Goal: Check status: Check status

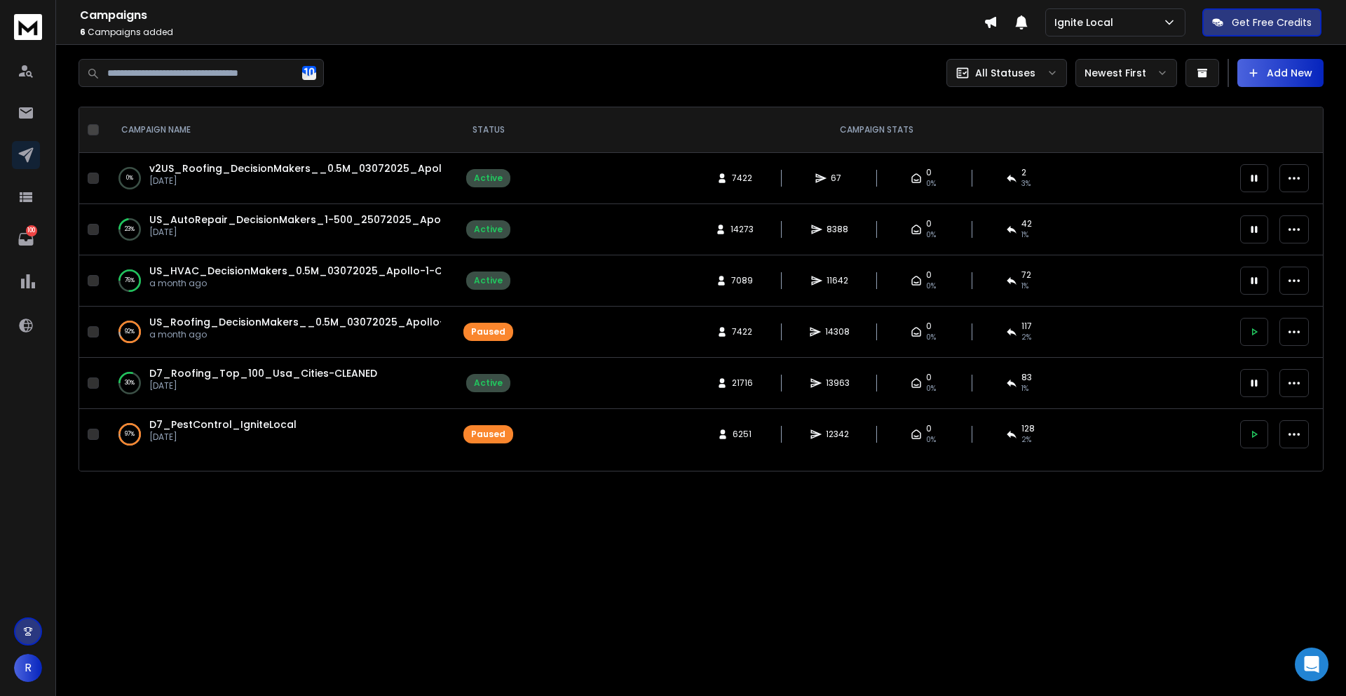
click at [1294, 237] on button "button" at bounding box center [1294, 229] width 29 height 28
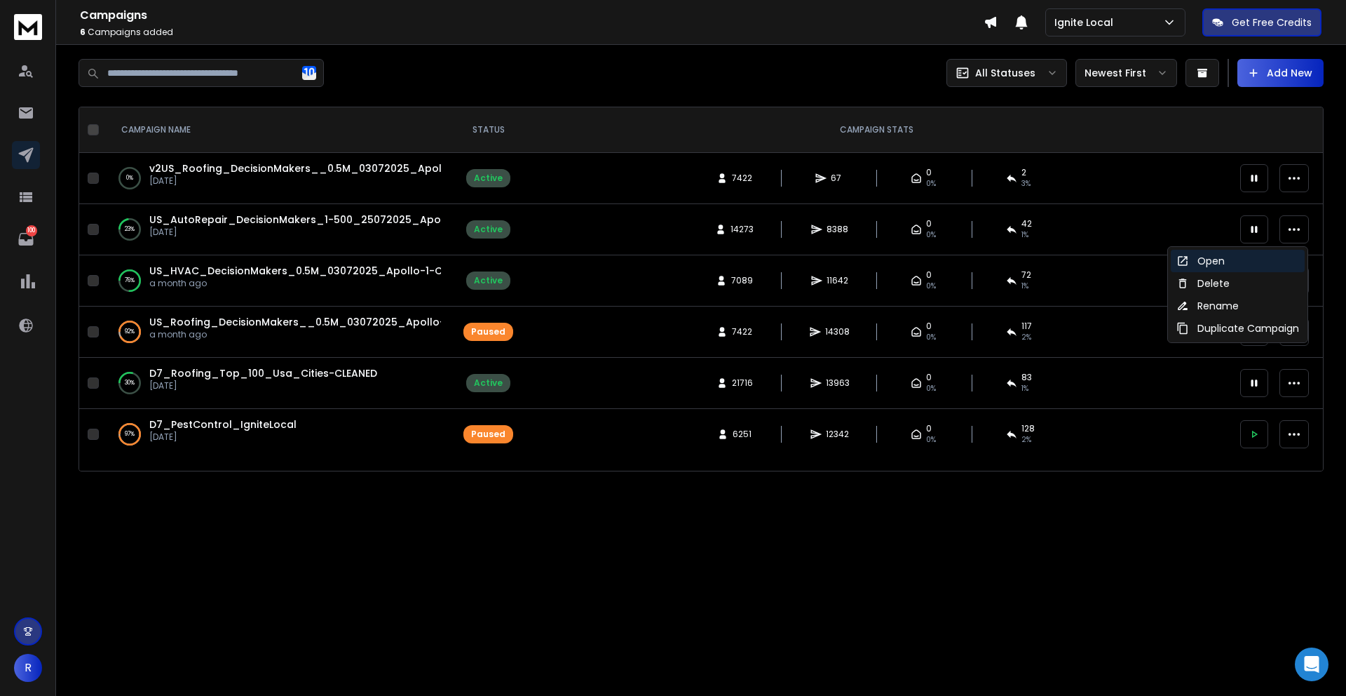
click at [1105, 204] on td "14273 8388 0 0% 42 1 %" at bounding box center [877, 229] width 710 height 51
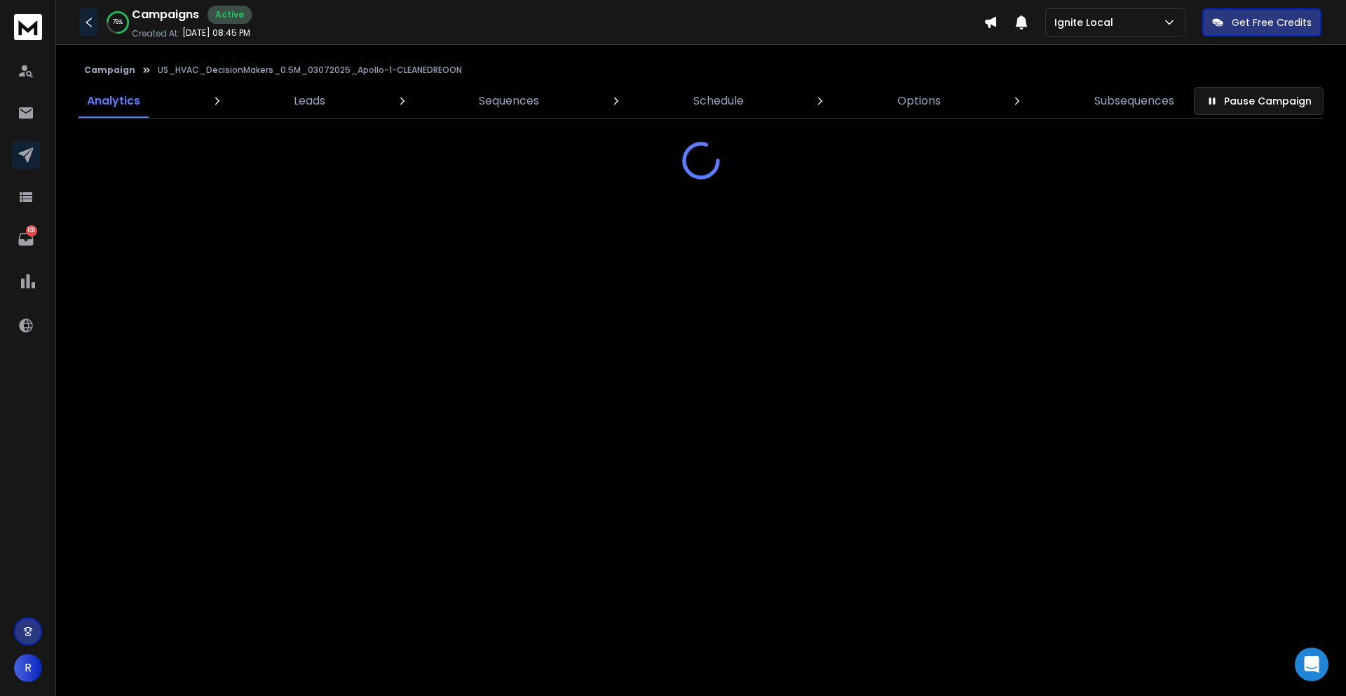
click at [87, 13] on button at bounding box center [89, 22] width 18 height 28
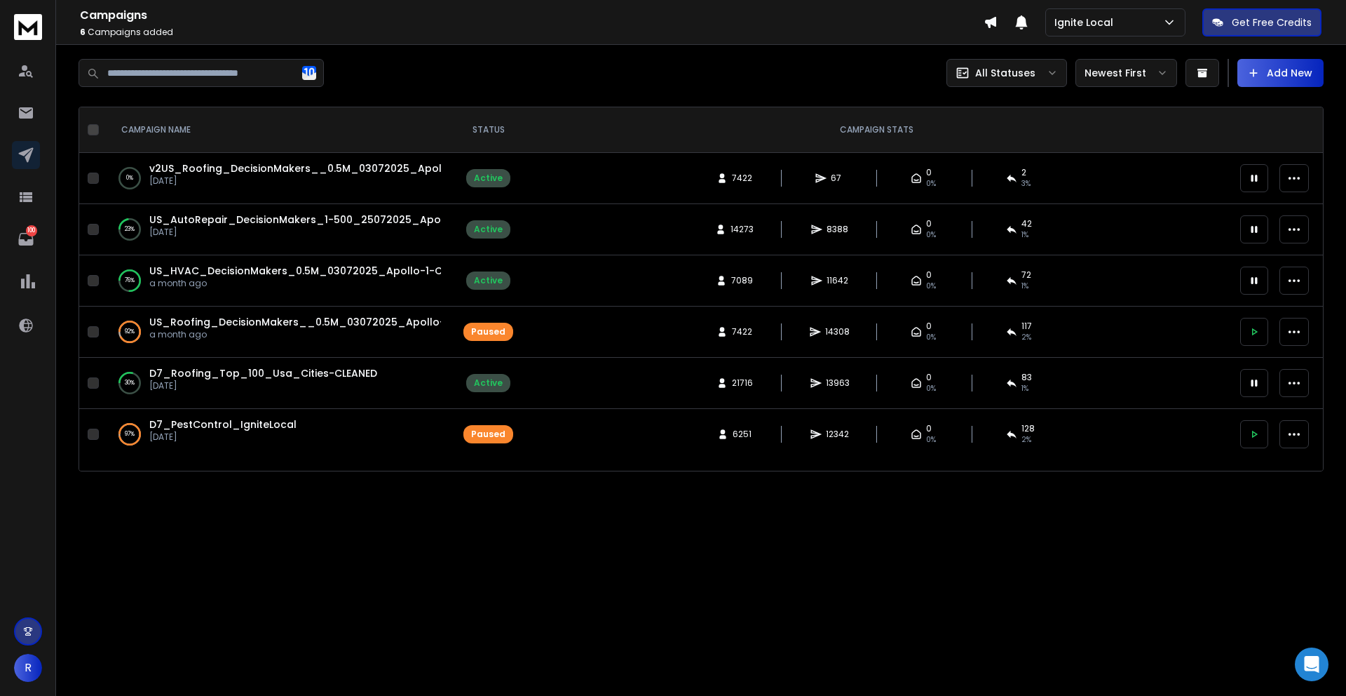
click at [1240, 232] on button at bounding box center [1254, 229] width 28 height 28
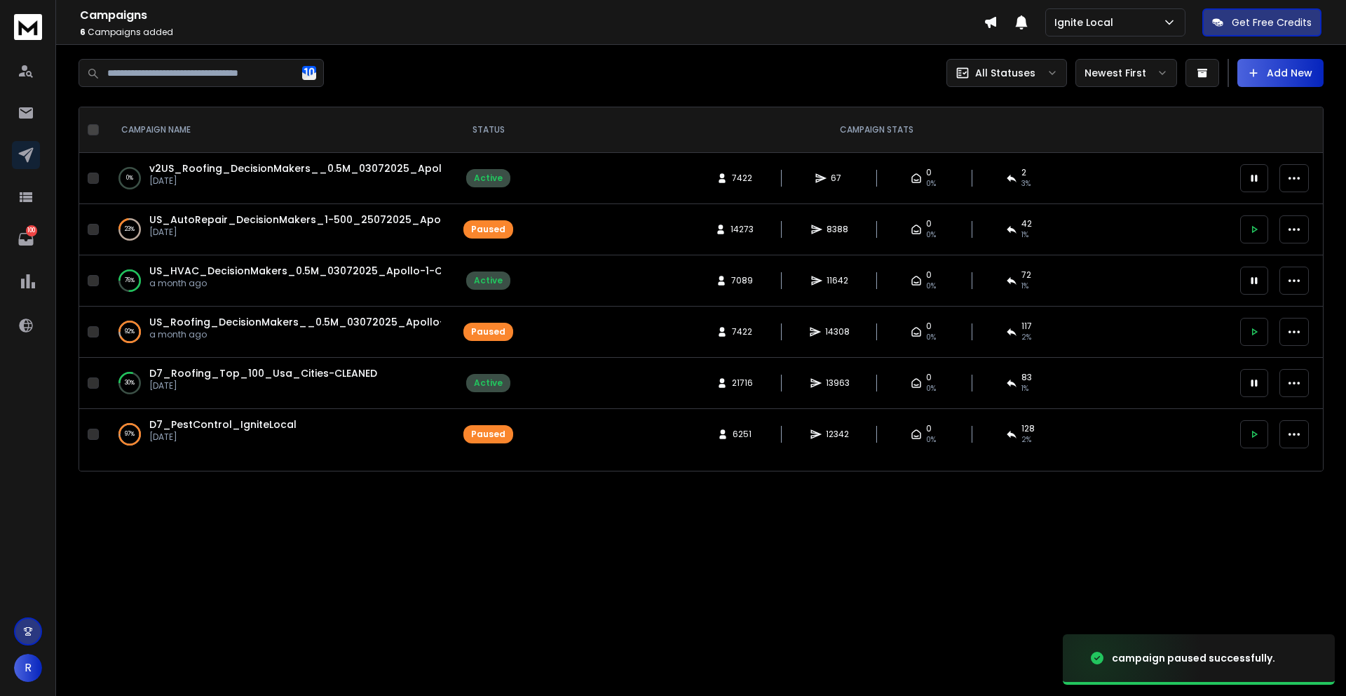
click at [1253, 272] on button at bounding box center [1254, 280] width 28 height 28
